Goal: Transaction & Acquisition: Subscribe to service/newsletter

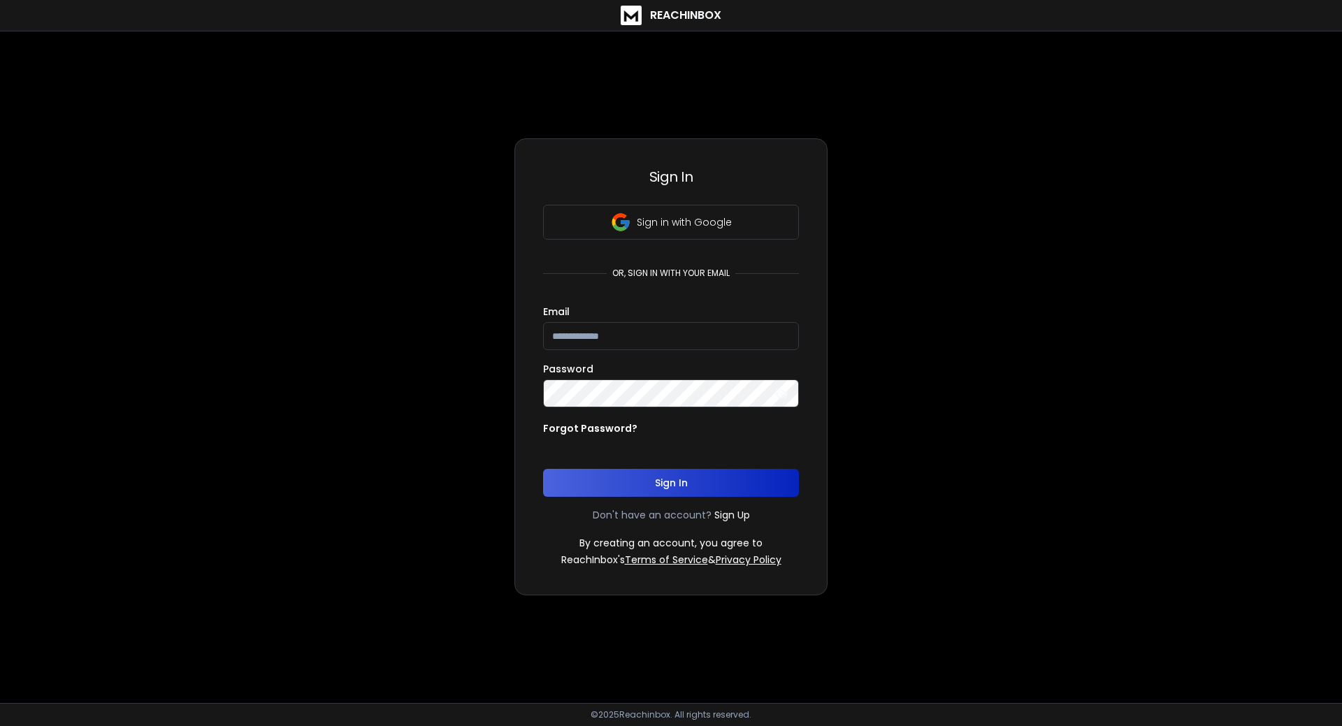
type input "**********"
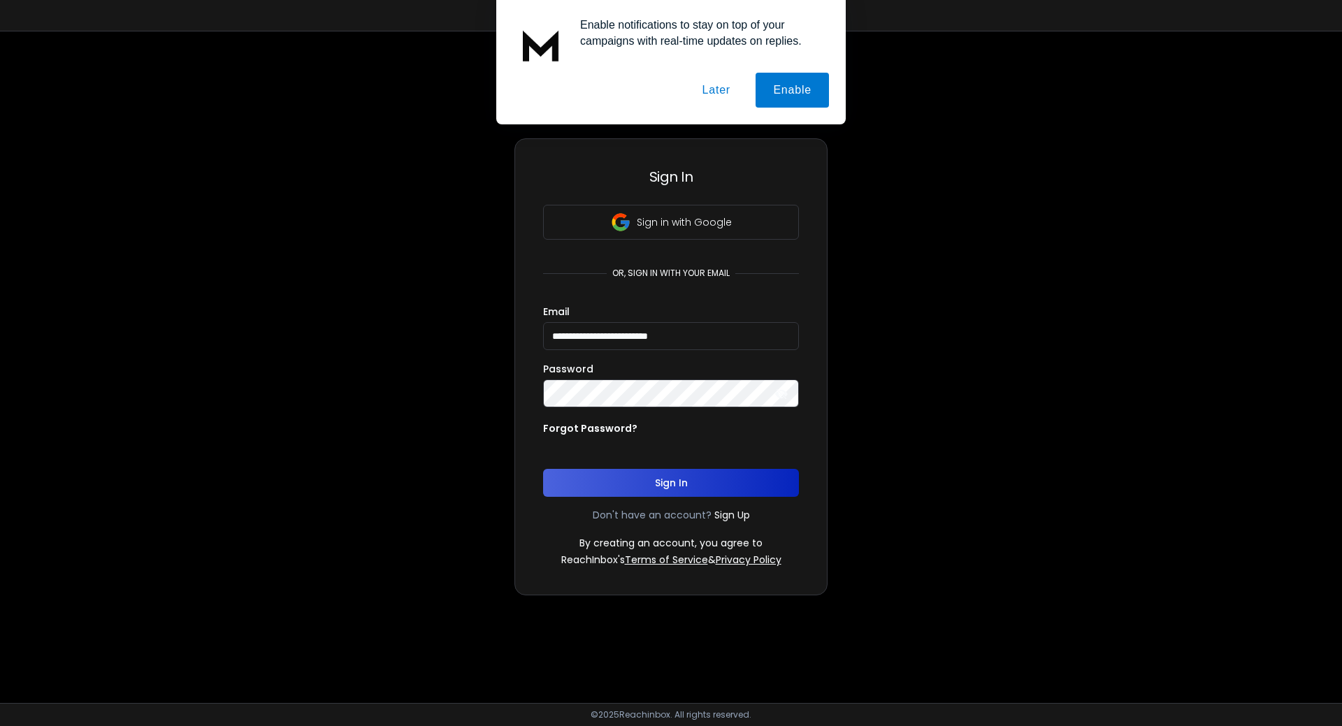
click at [633, 477] on button "Sign In" at bounding box center [671, 483] width 256 height 28
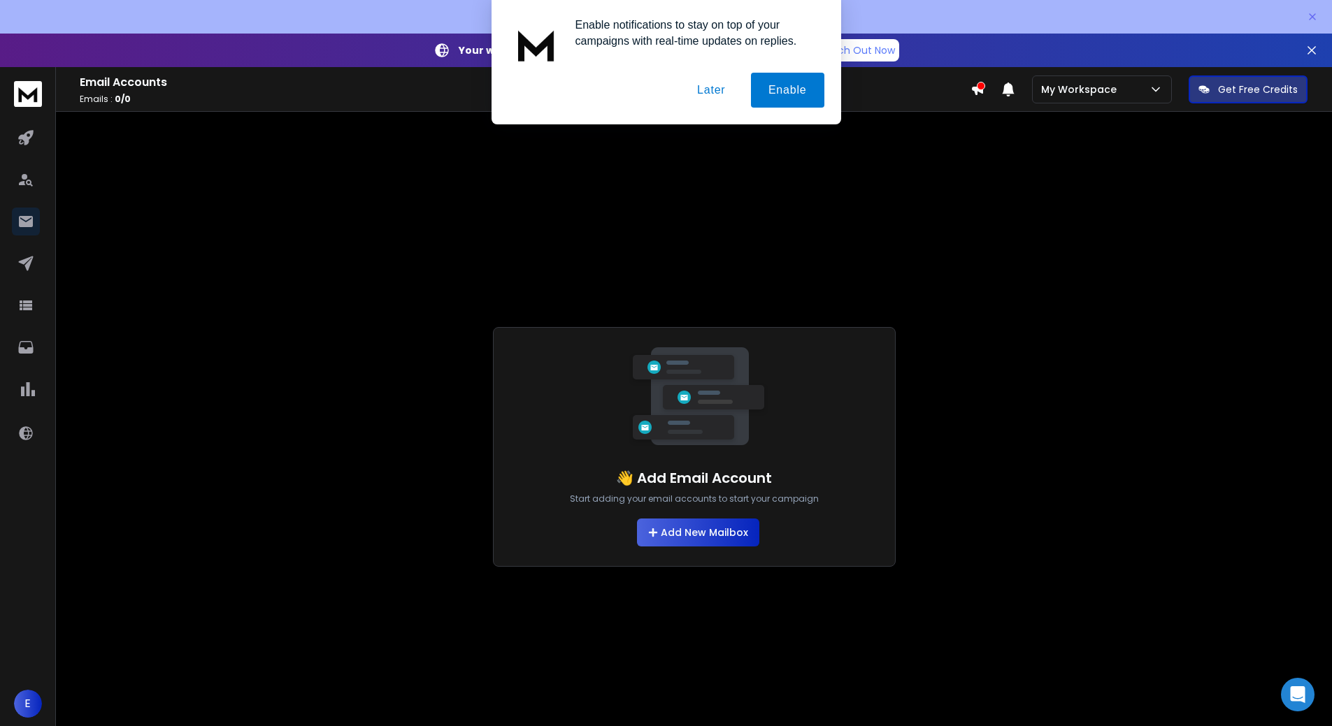
click at [708, 93] on button "Later" at bounding box center [711, 90] width 63 height 35
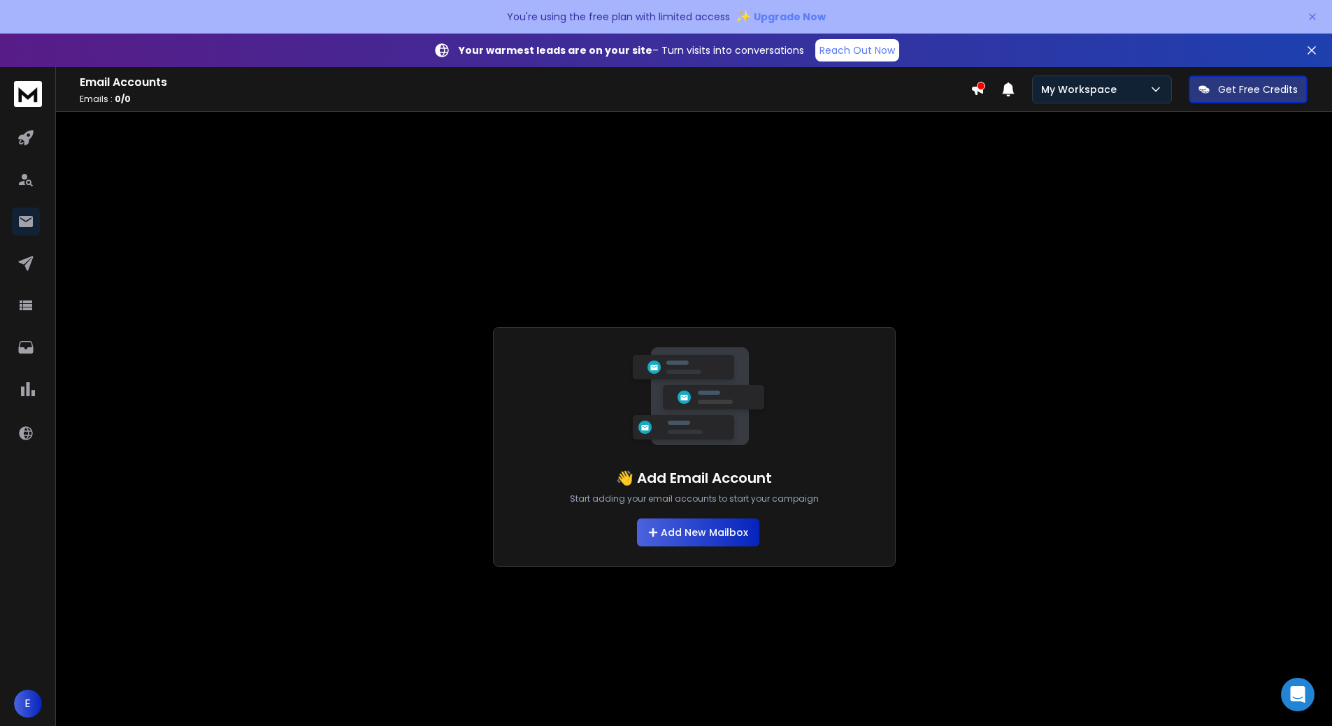
click at [1140, 94] on div "My Workspace" at bounding box center [1102, 89] width 122 height 14
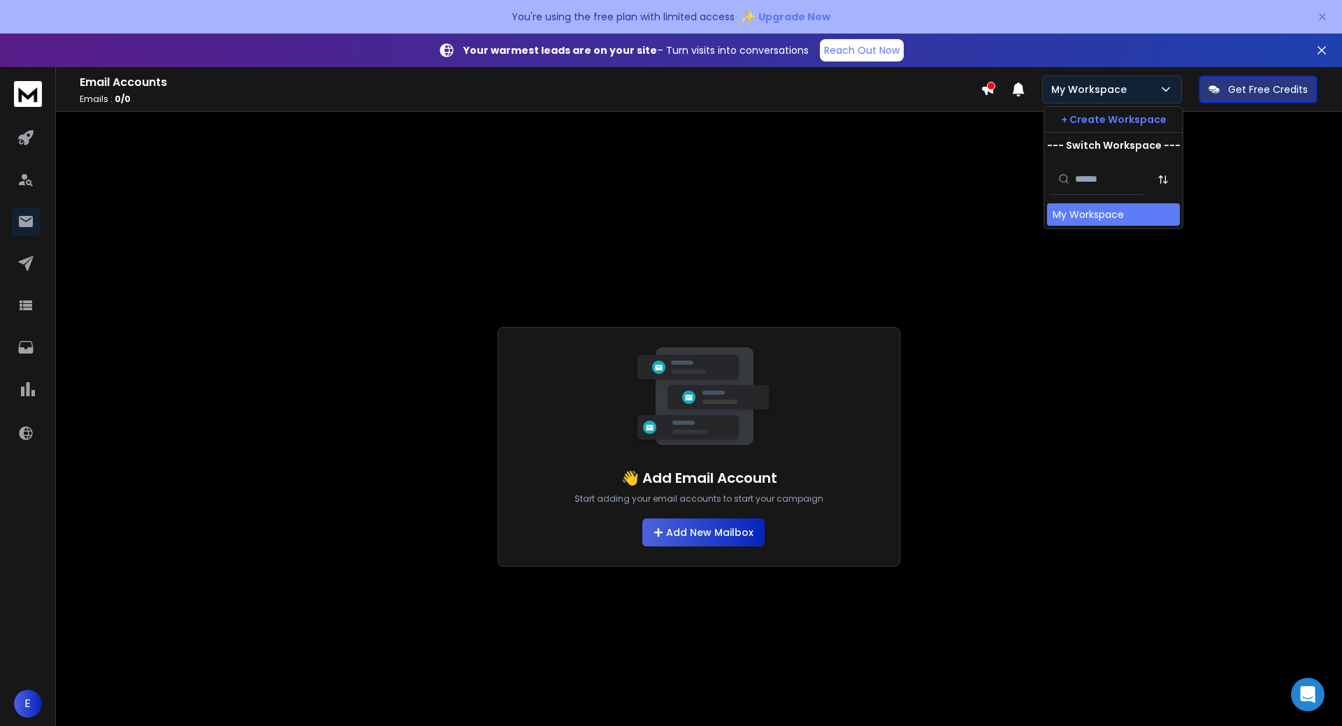
click at [1140, 94] on div "My Workspace" at bounding box center [1112, 89] width 122 height 14
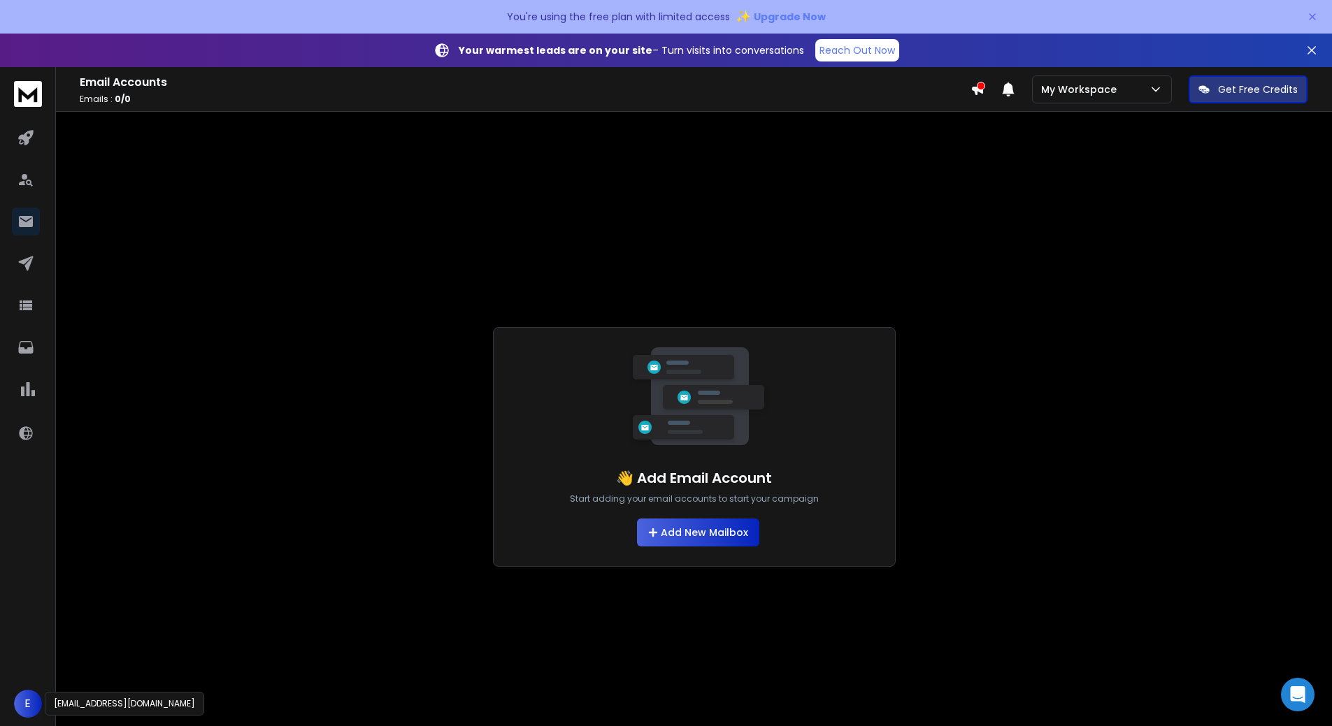
click at [27, 705] on span "E" at bounding box center [28, 704] width 28 height 28
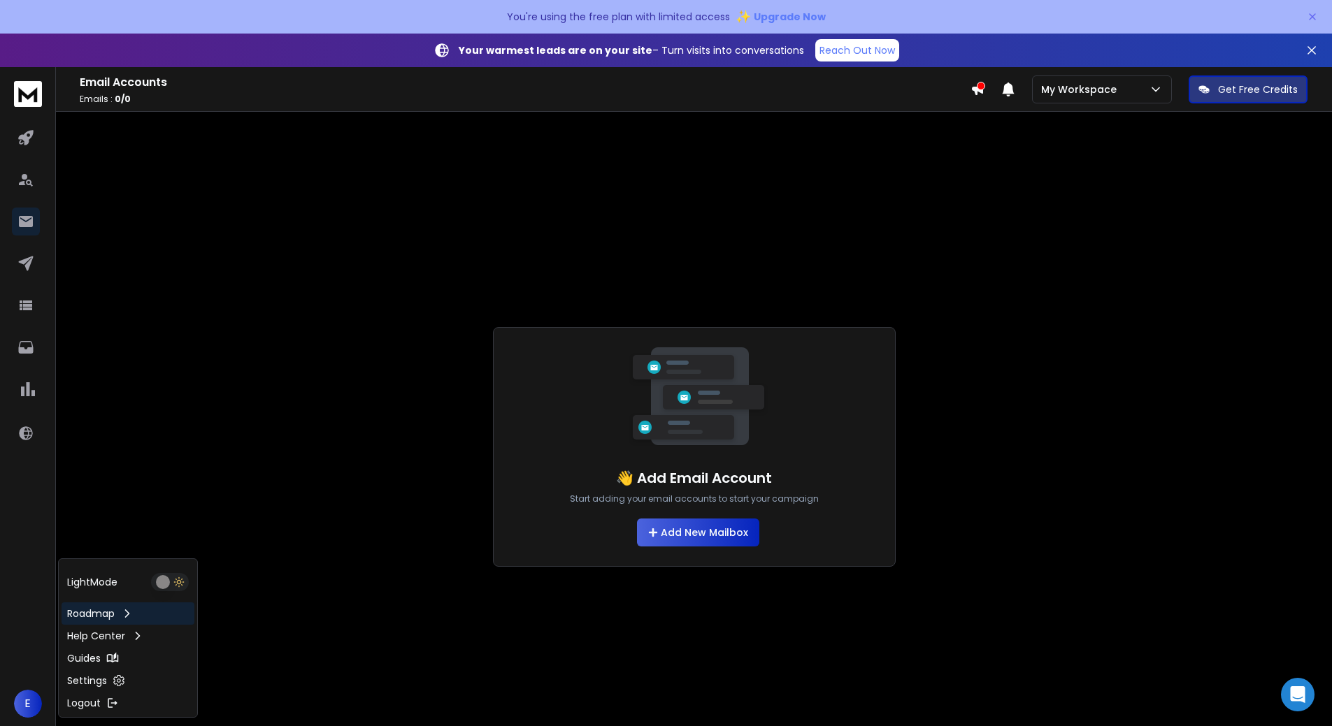
click at [168, 582] on button "button" at bounding box center [170, 582] width 38 height 18
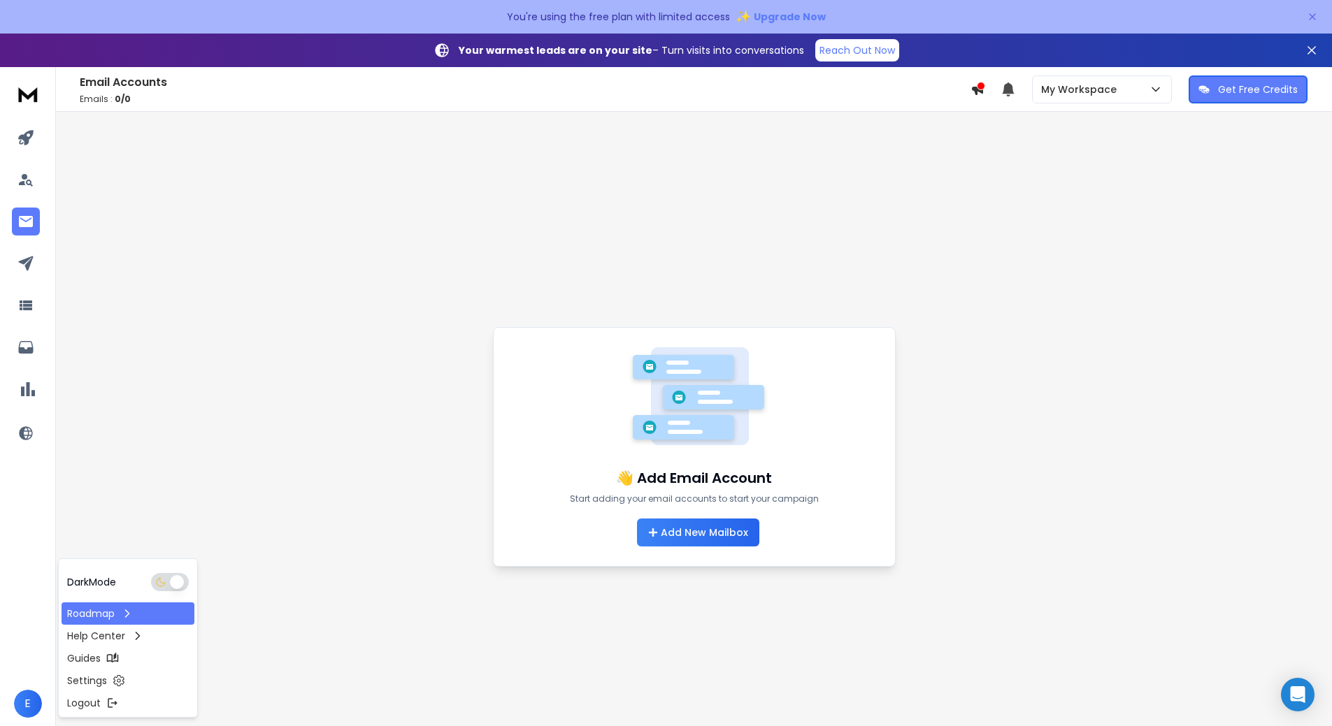
click at [138, 412] on div "👋 Add Email Account Start adding your email accounts to start your campaign Add…" at bounding box center [693, 447] width 1231 height 240
click at [30, 96] on img at bounding box center [28, 94] width 28 height 26
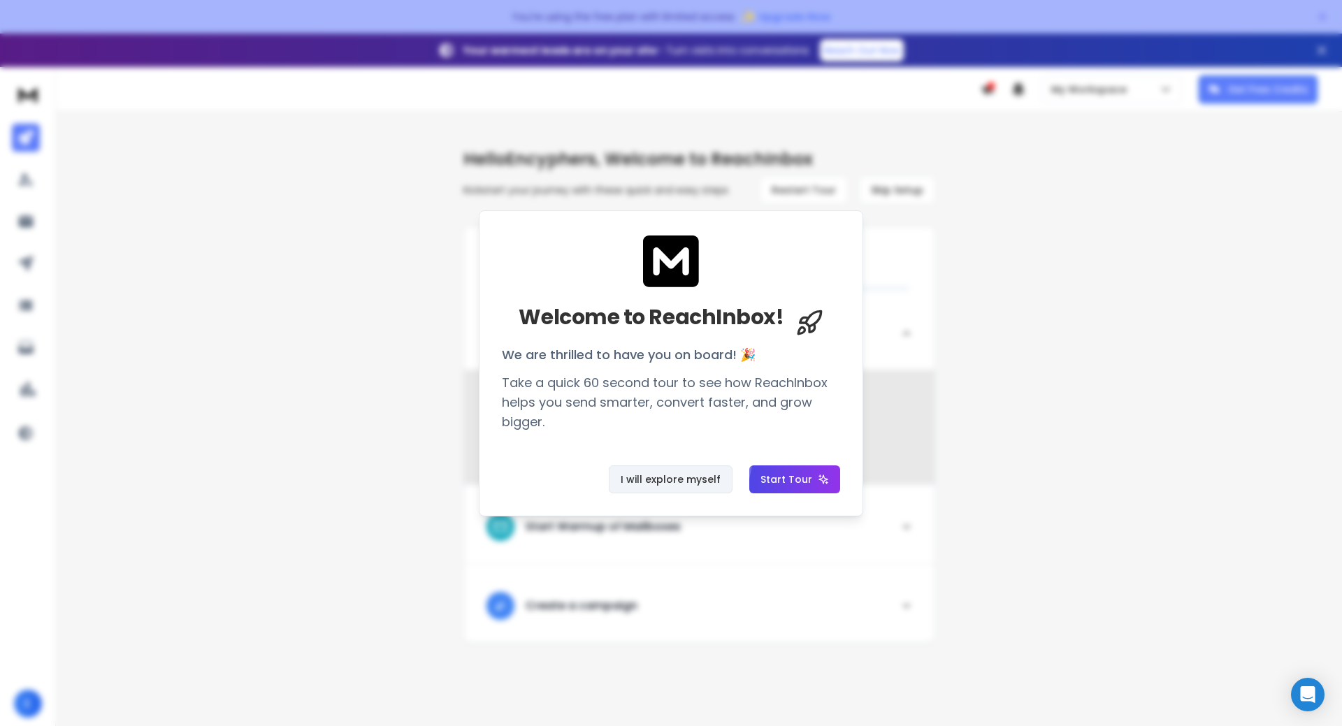
click at [709, 487] on button "I will explore myself" at bounding box center [671, 480] width 124 height 28
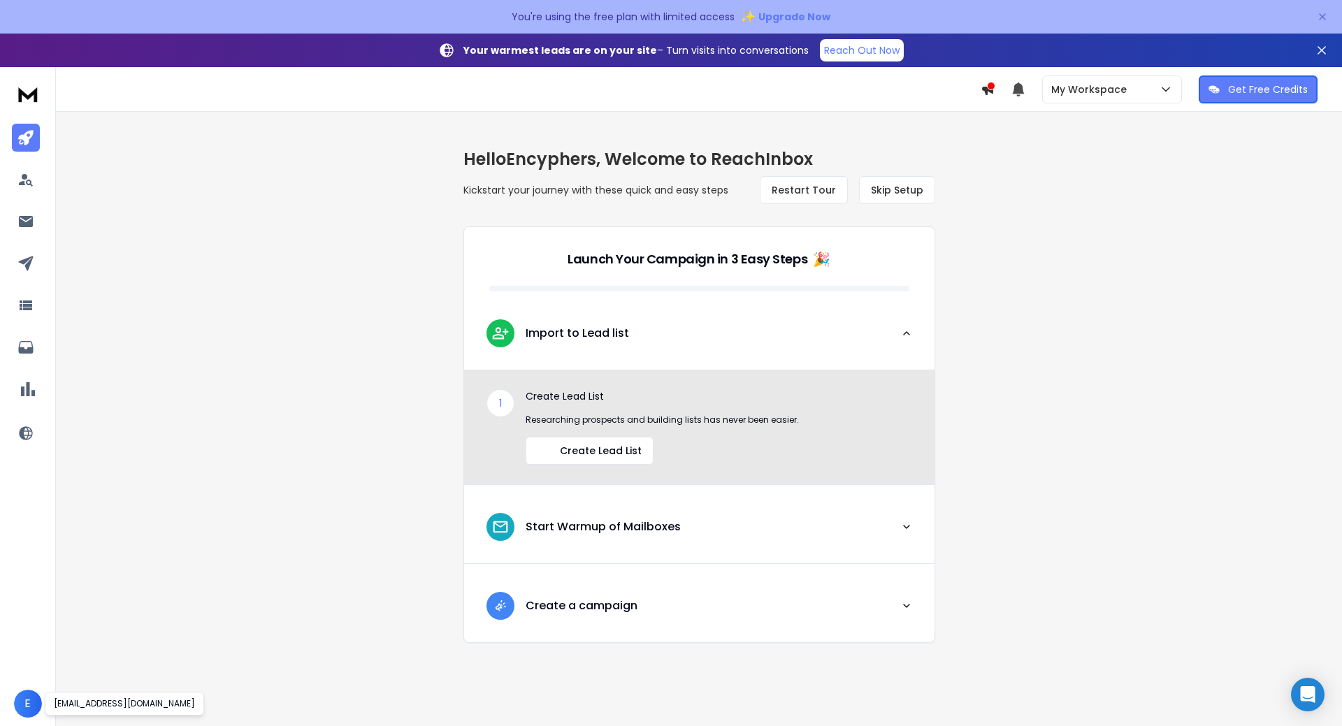
click at [20, 712] on span "E" at bounding box center [28, 704] width 28 height 28
click at [789, 8] on strong "✨ Upgrade Now" at bounding box center [785, 17] width 90 height 20
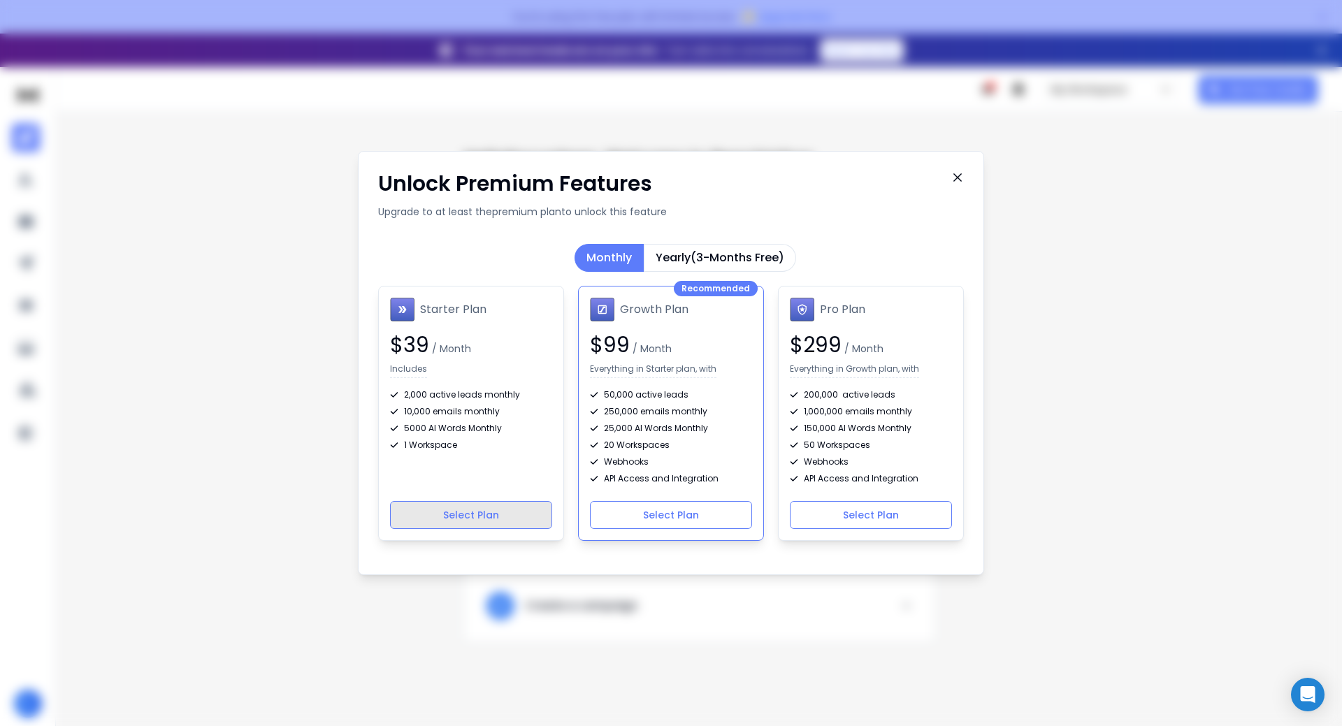
click at [445, 510] on button "Select Plan" at bounding box center [471, 515] width 162 height 28
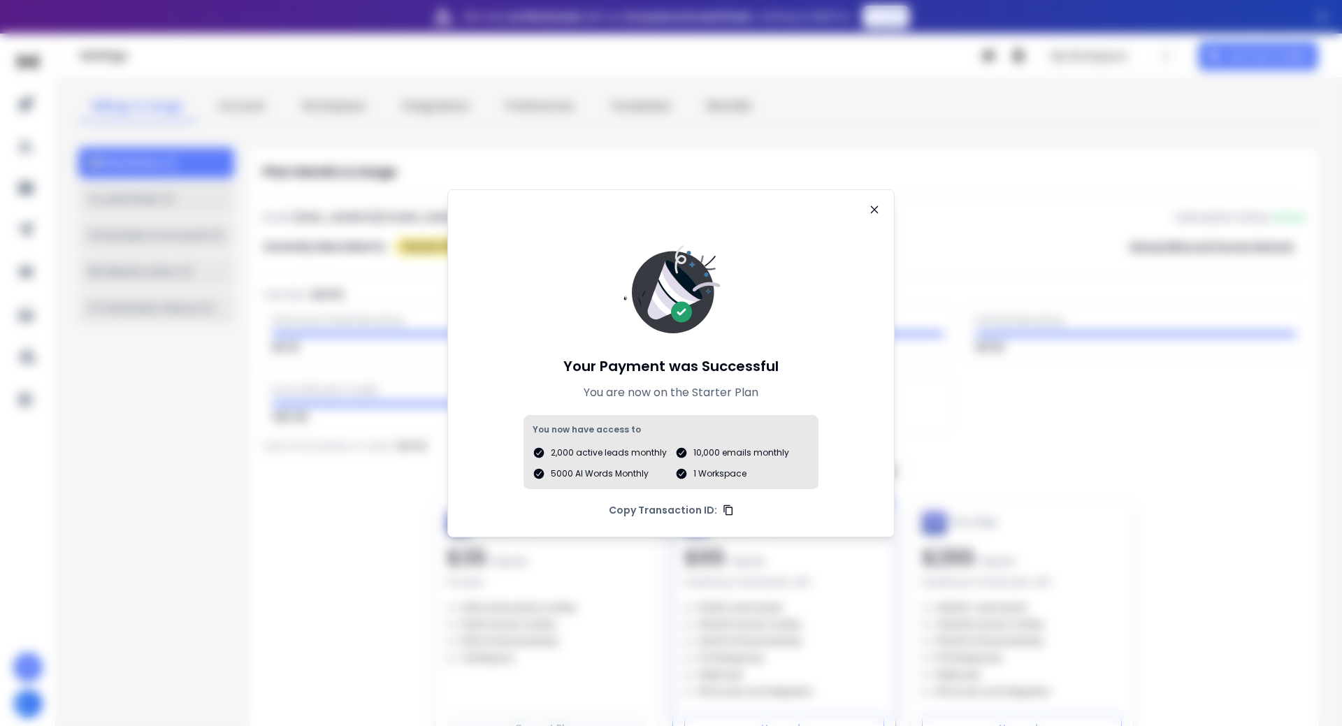
click at [872, 211] on icon at bounding box center [874, 209] width 11 height 11
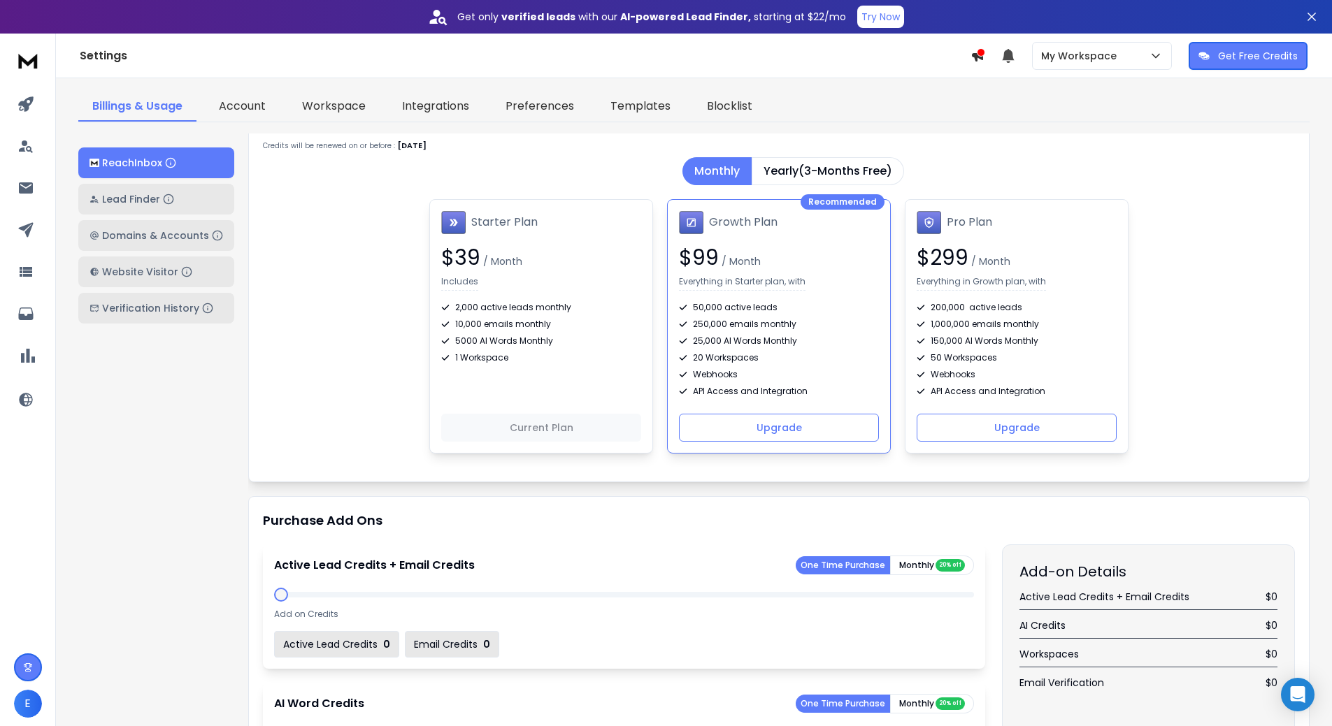
scroll to position [629, 0]
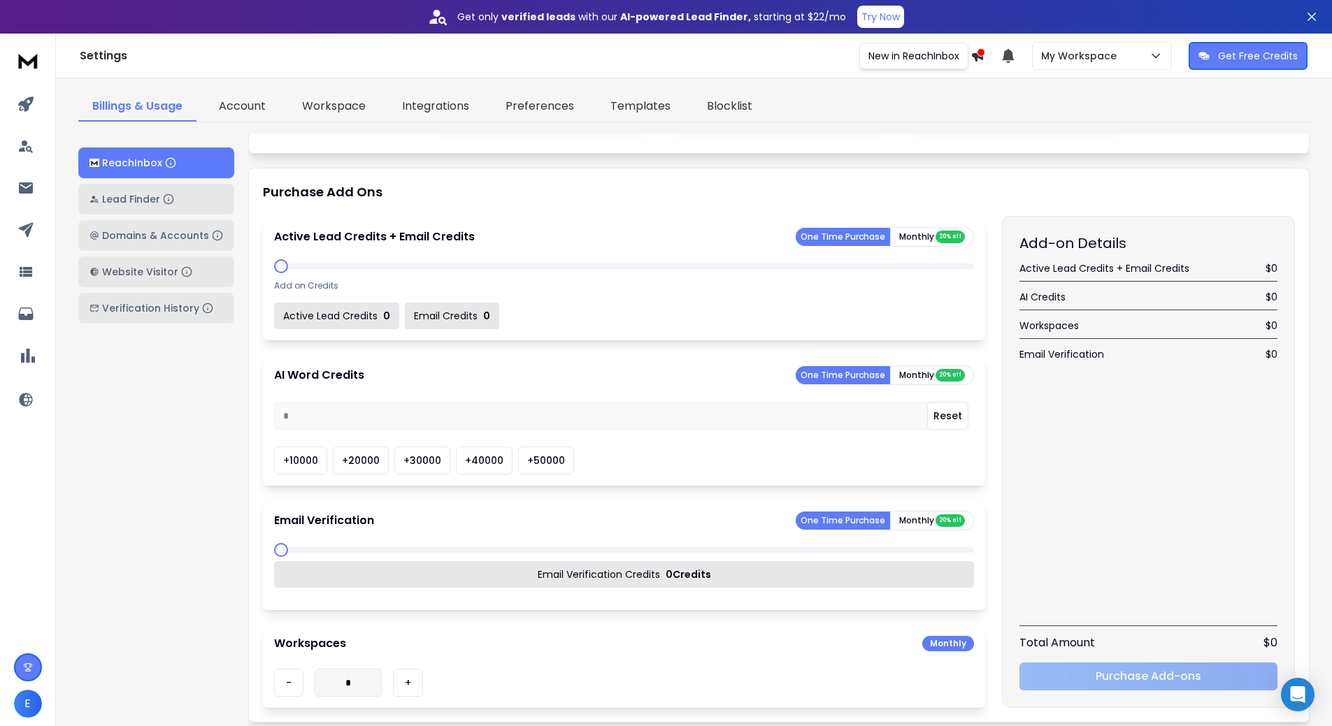
click at [977, 56] on icon at bounding box center [977, 55] width 11 height 11
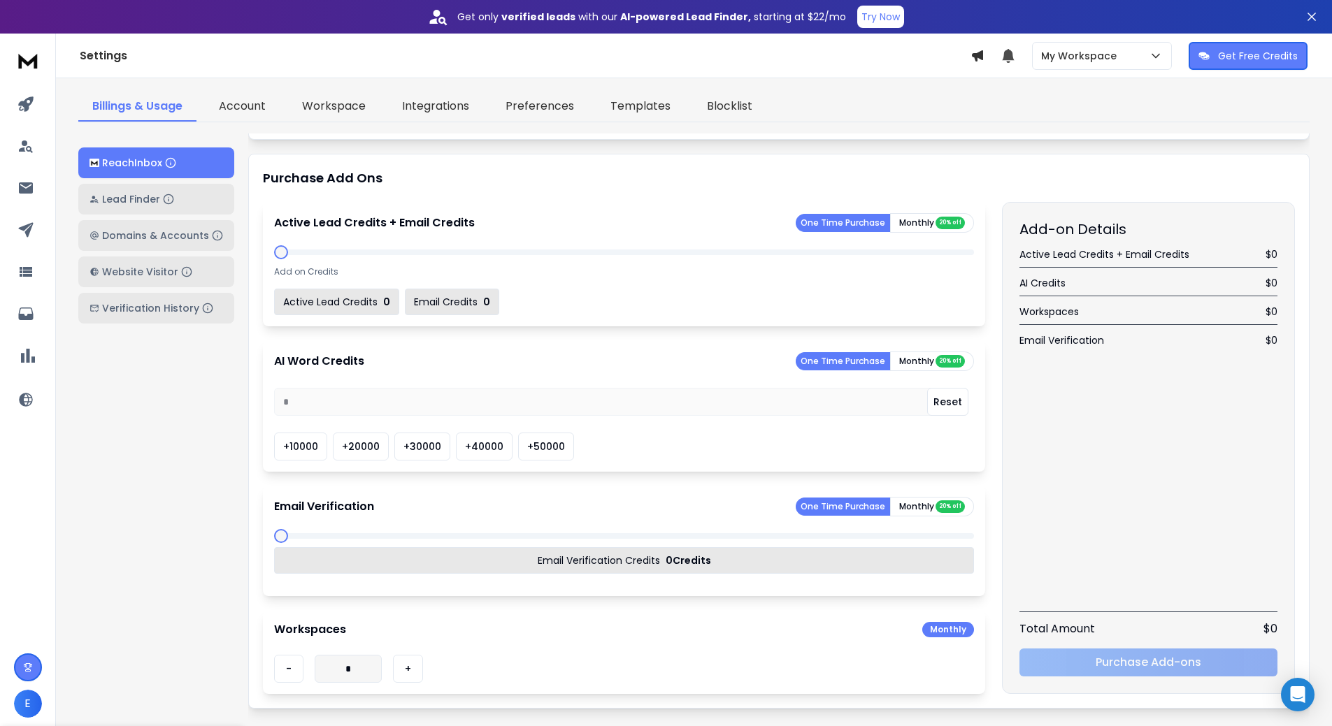
scroll to position [14, 0]
